Goal: Answer question/provide support

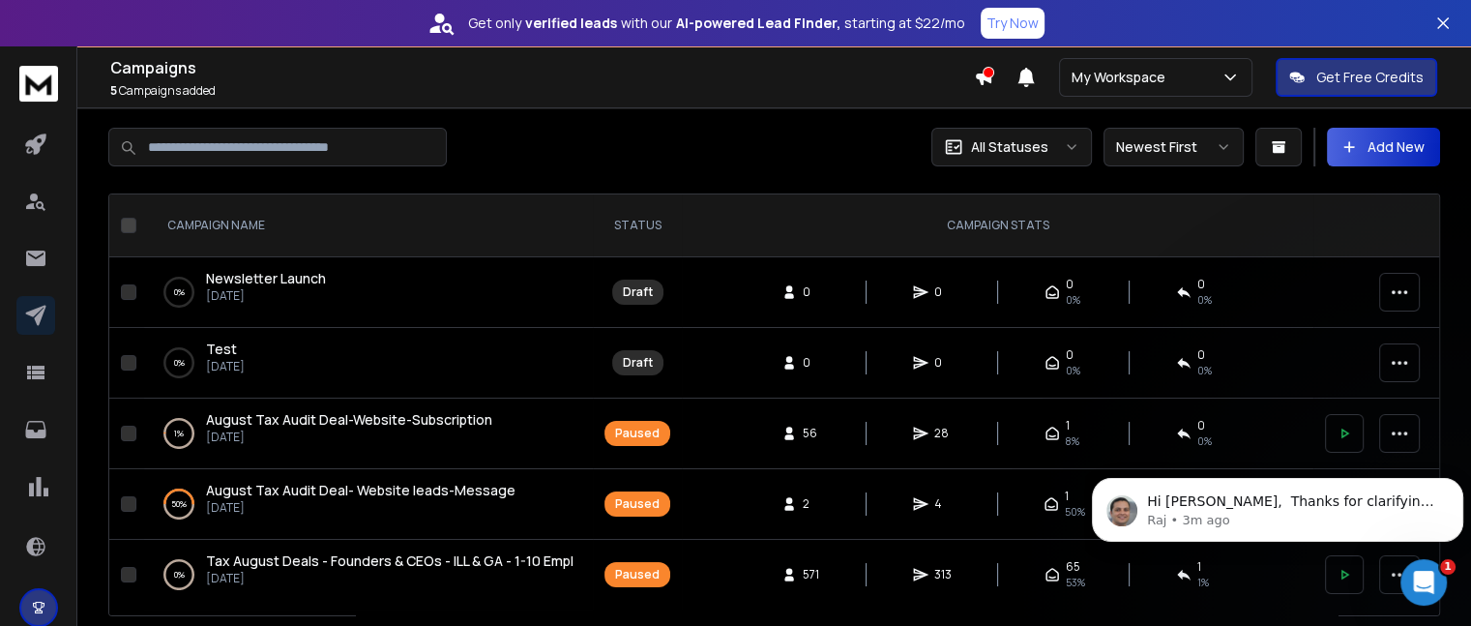
click at [623, 291] on div "Draft" at bounding box center [638, 291] width 30 height 15
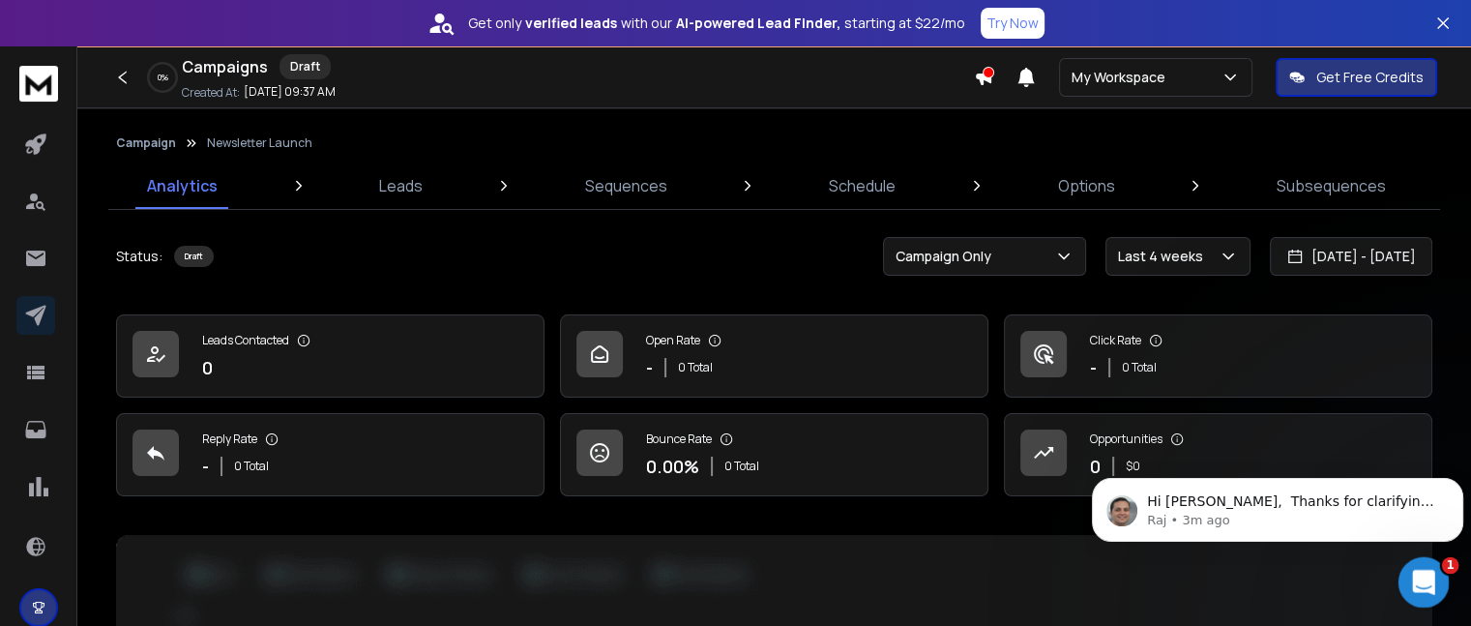
click at [1421, 573] on icon "Open Intercom Messenger" at bounding box center [1421, 579] width 14 height 15
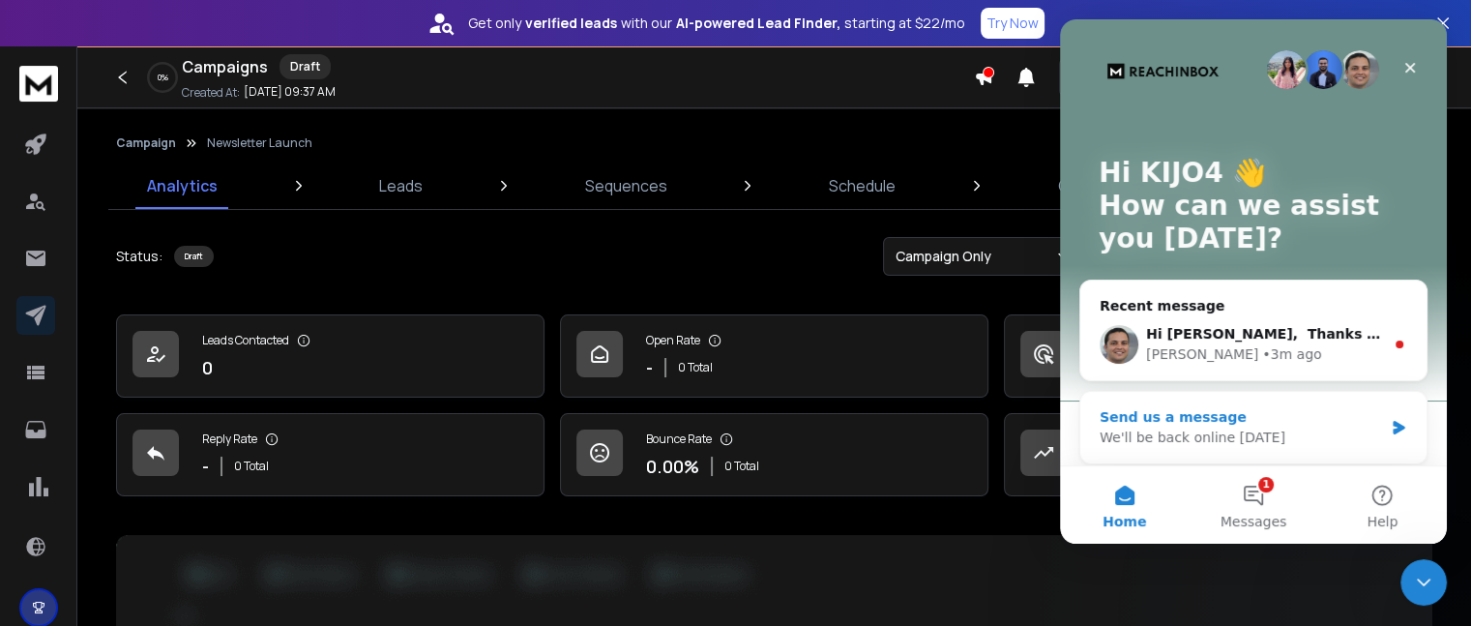
click at [1196, 428] on div "We'll be back online tomorrow" at bounding box center [1241, 438] width 283 height 20
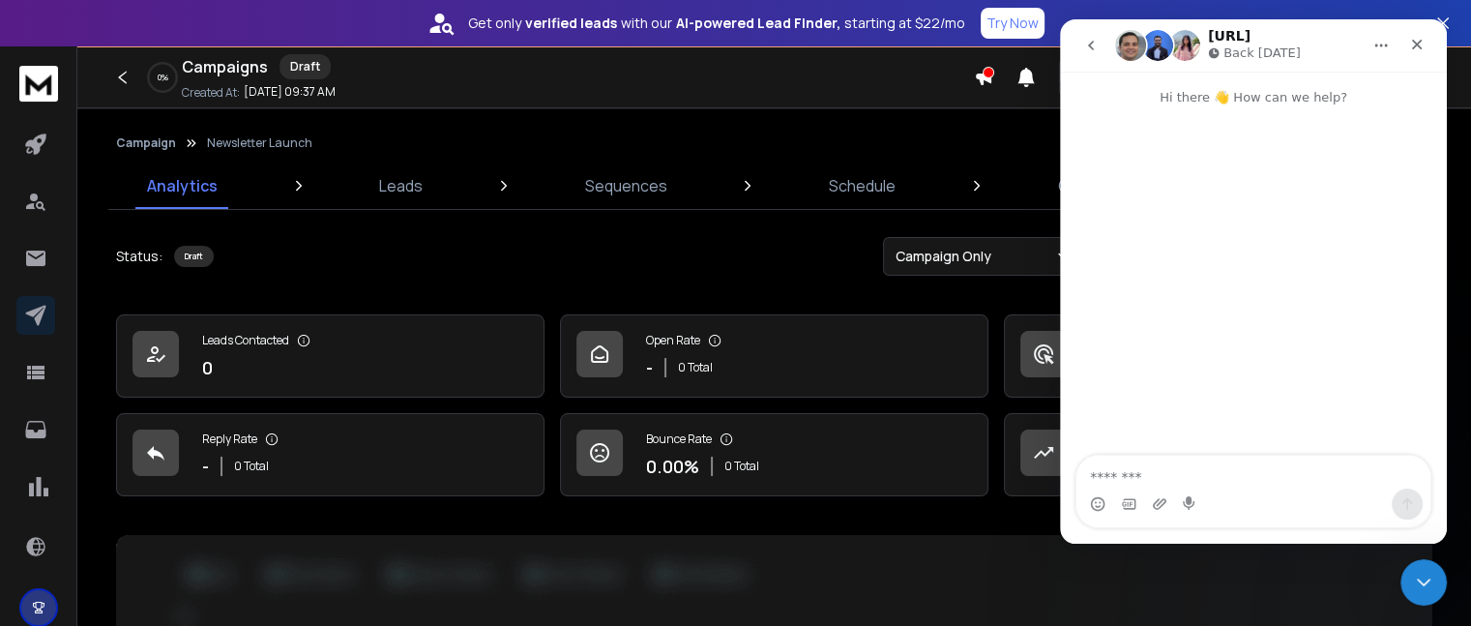
click at [1135, 471] on textarea "Message…" at bounding box center [1254, 472] width 354 height 33
type textarea "**********"
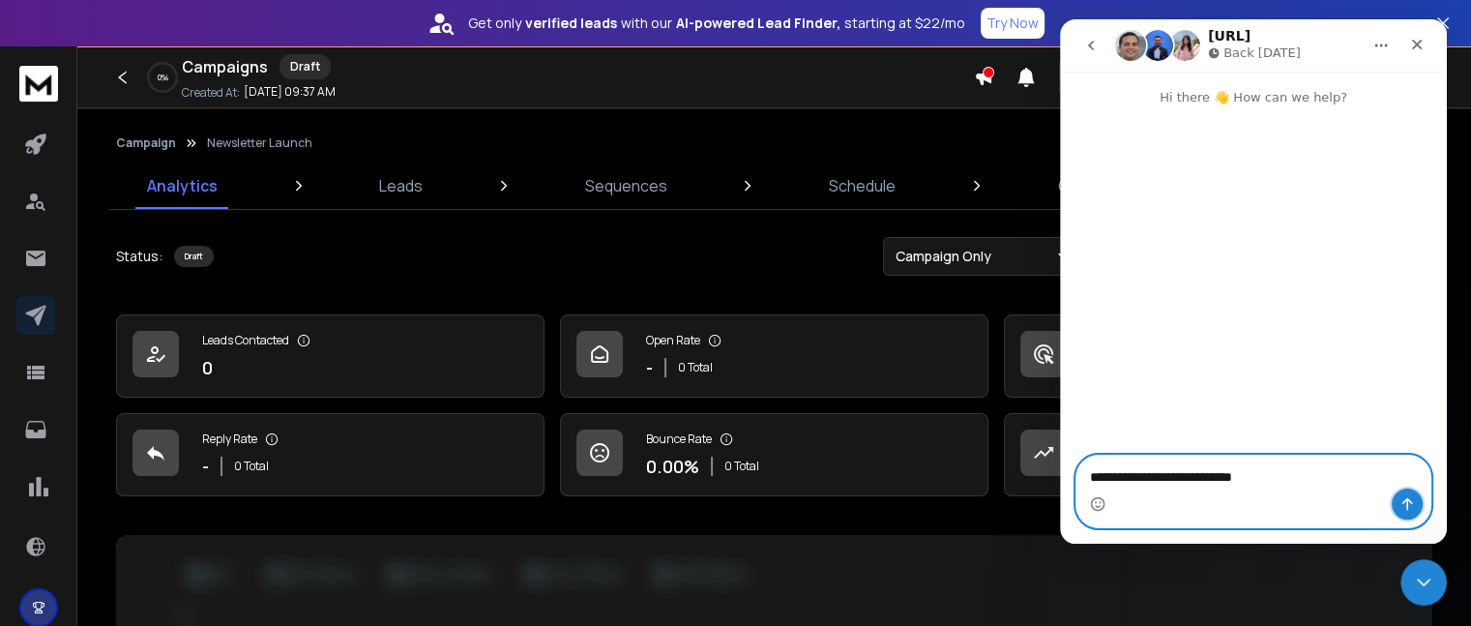
click at [1418, 498] on button "Send a message…" at bounding box center [1407, 503] width 31 height 31
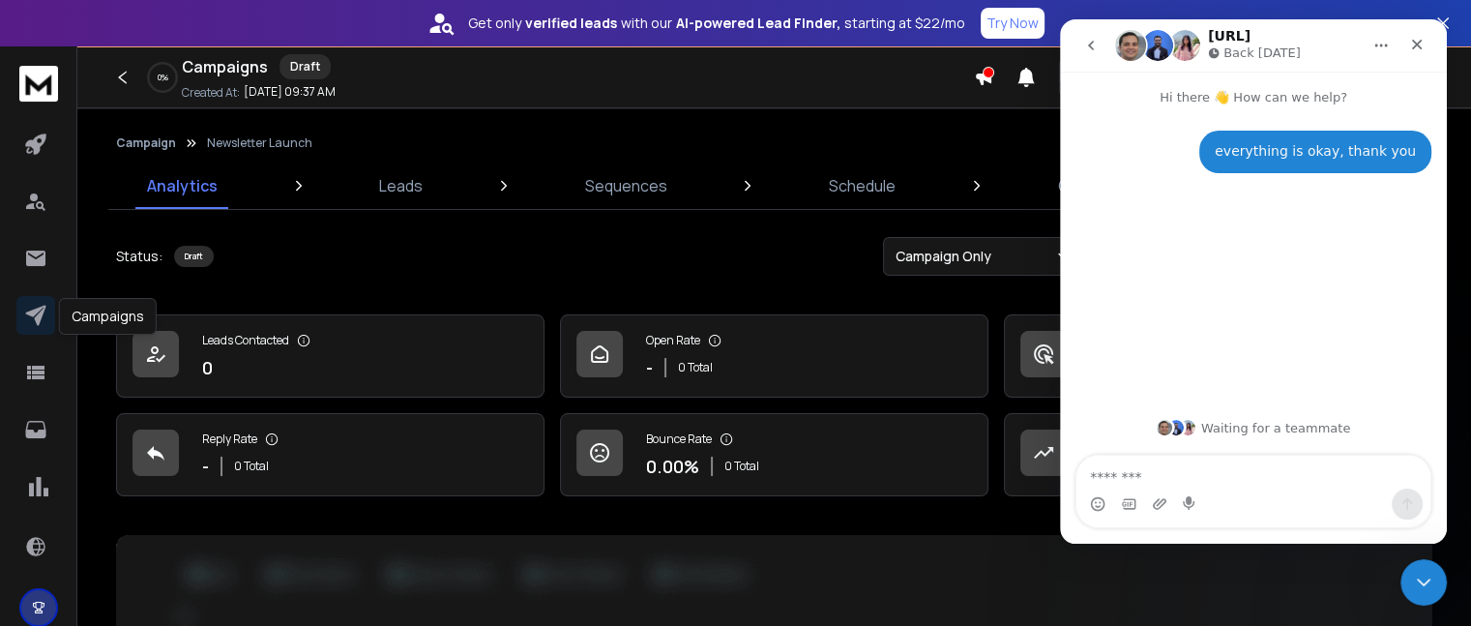
click at [27, 312] on icon at bounding box center [35, 315] width 20 height 20
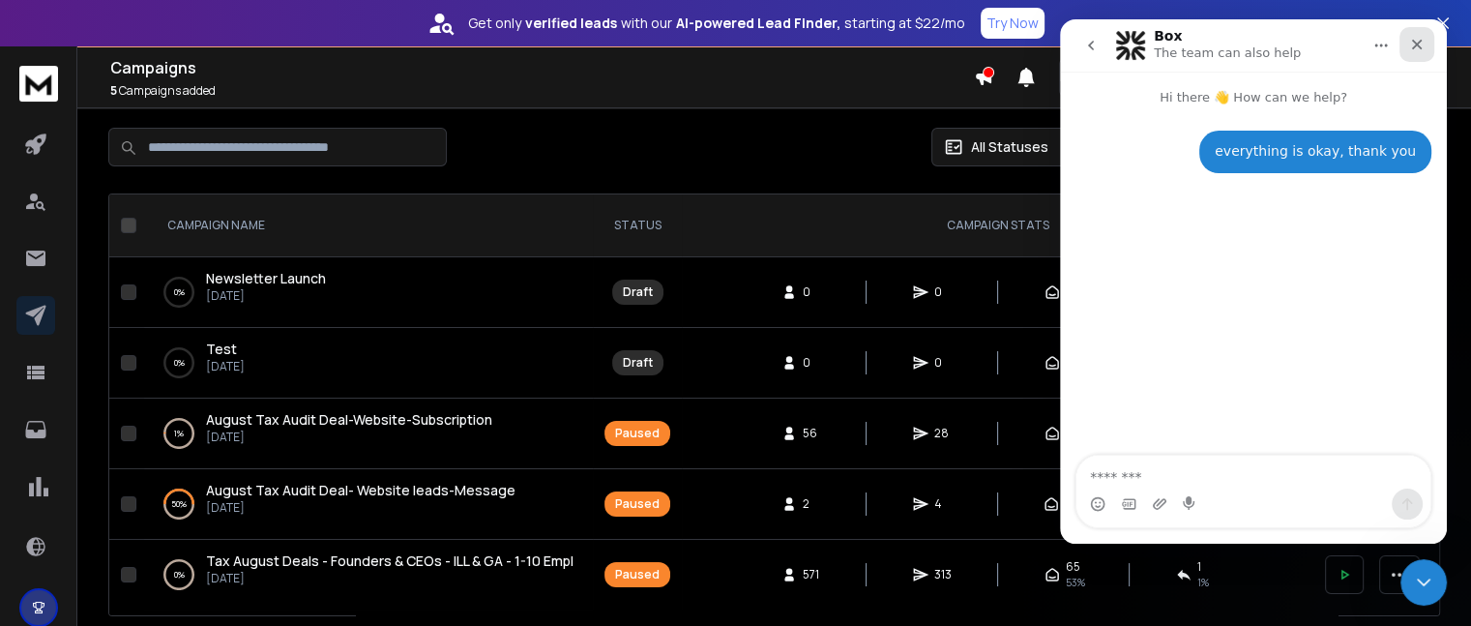
click at [1416, 38] on icon "Close" at bounding box center [1416, 44] width 15 height 15
